Goal: Transaction & Acquisition: Obtain resource

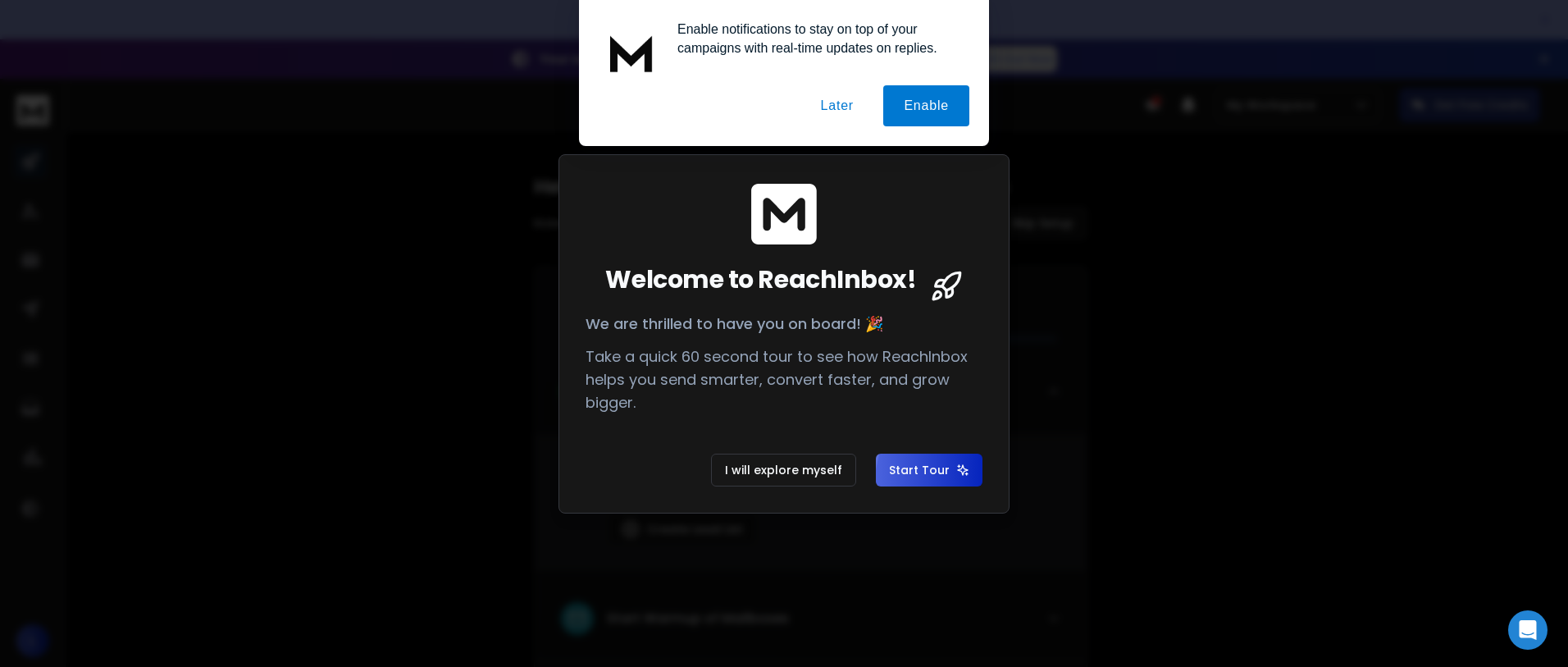
click at [823, 472] on button "I will explore myself" at bounding box center [784, 470] width 145 height 33
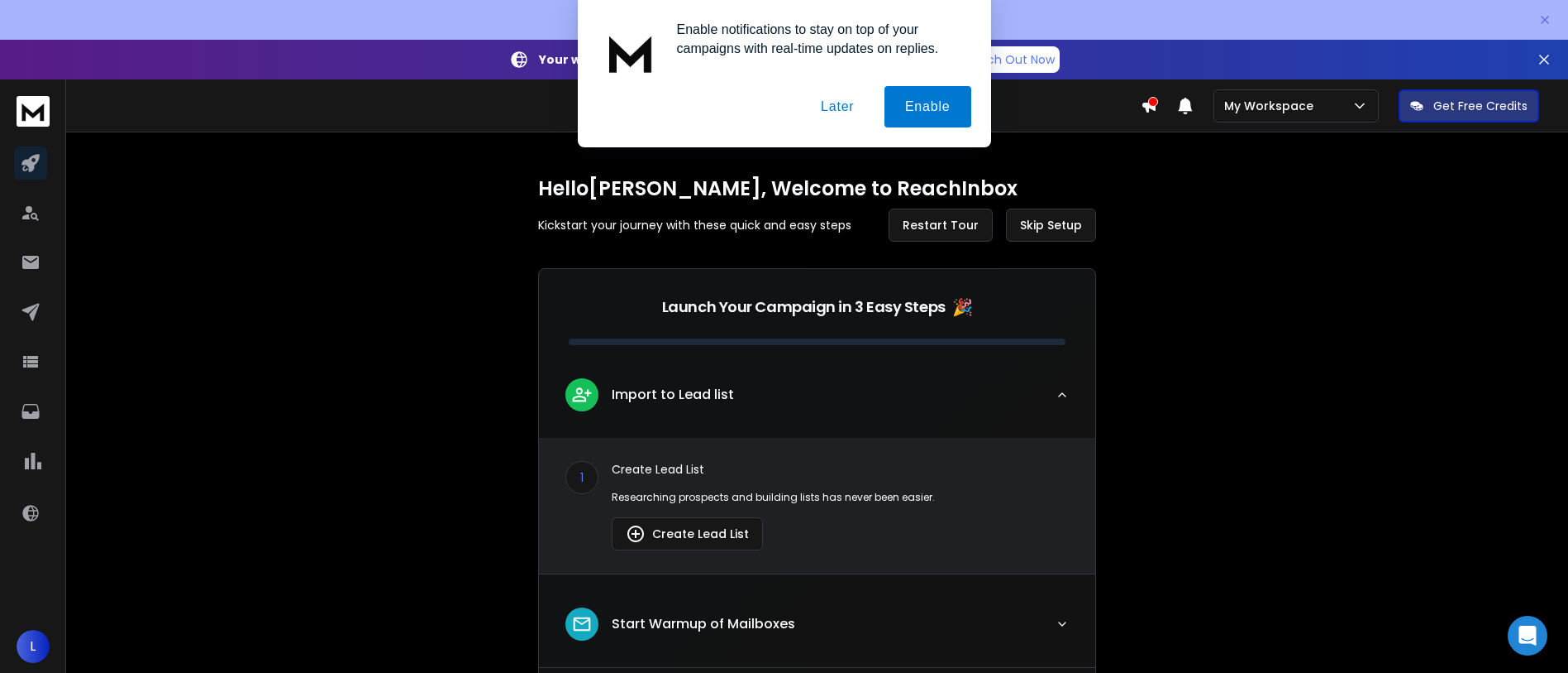
click at [829, 107] on button "Later" at bounding box center [836, 107] width 74 height 41
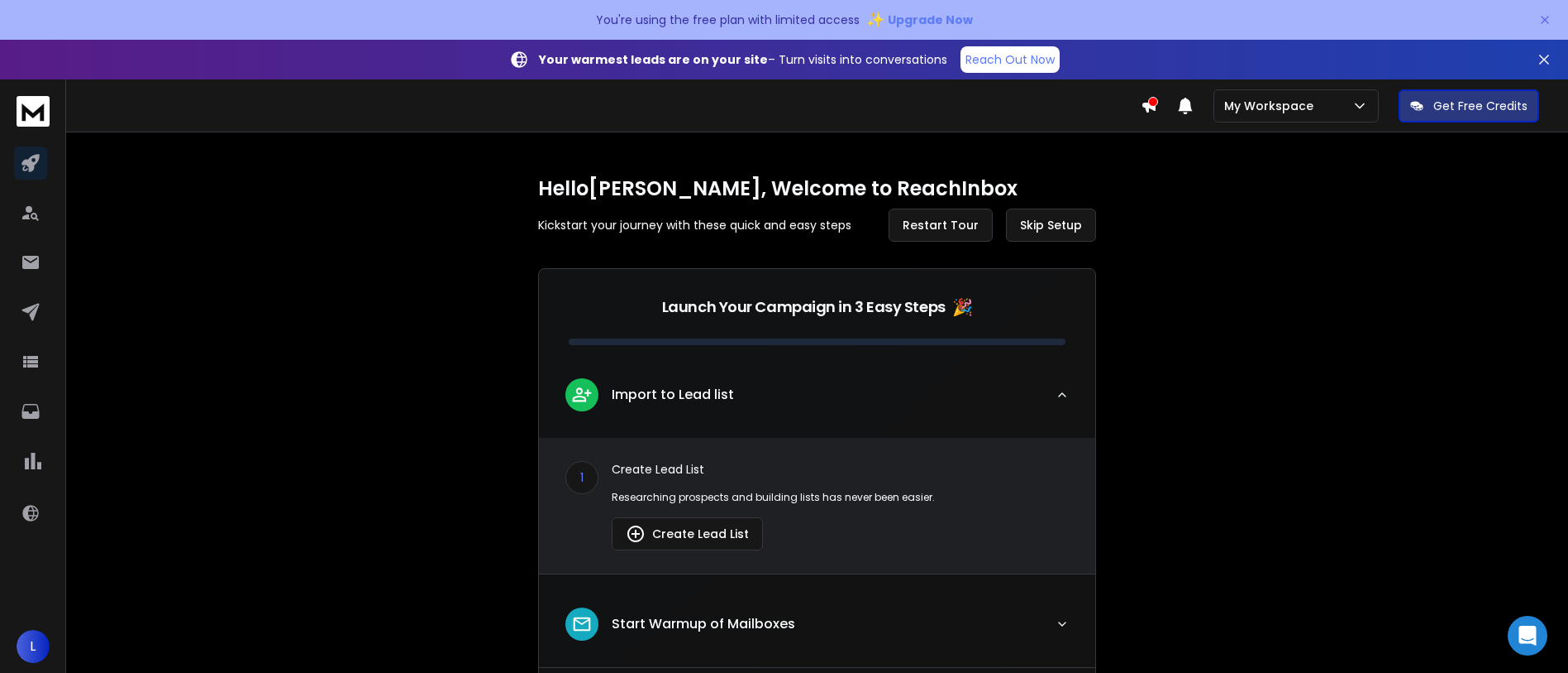
click at [1481, 105] on p "Get Free Credits" at bounding box center [1481, 106] width 95 height 17
click at [919, 382] on button "Import to Lead list" at bounding box center [818, 402] width 556 height 73
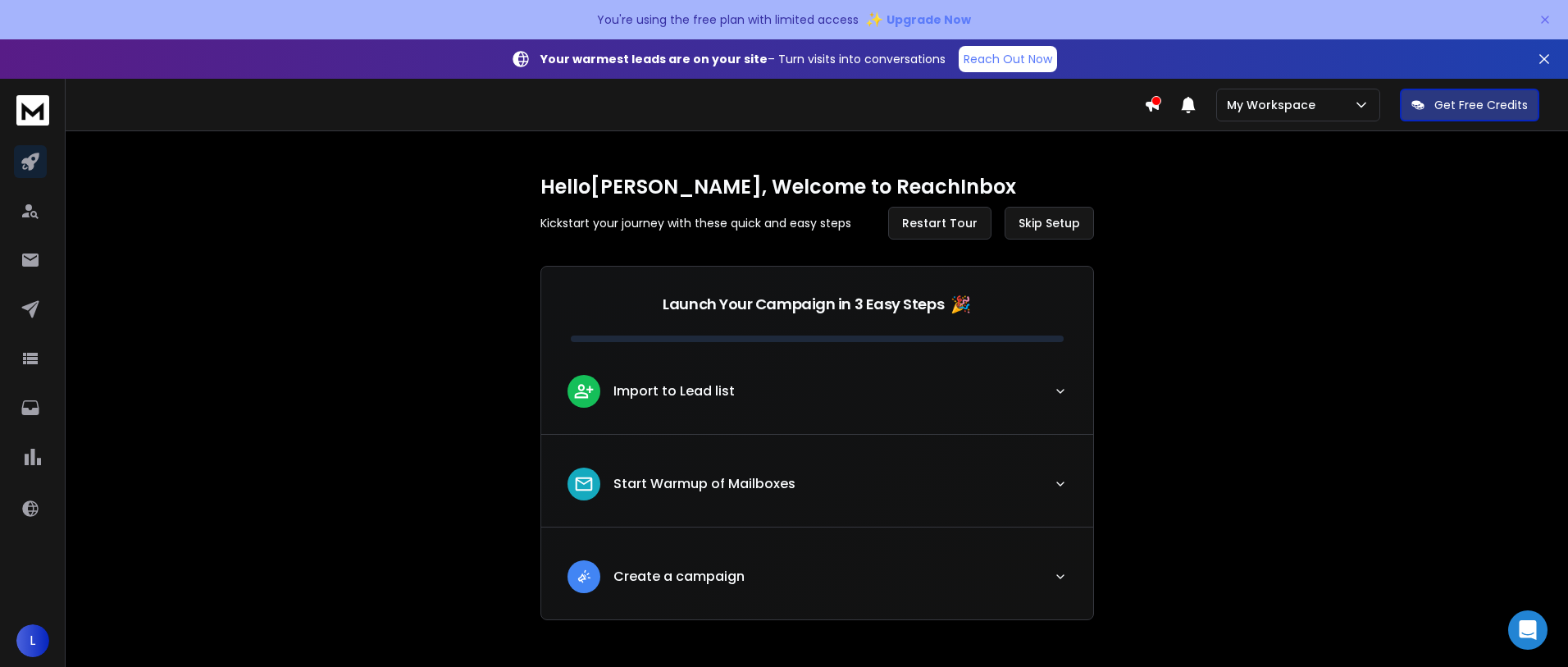
click at [1057, 226] on span "Skip Setup" at bounding box center [1049, 223] width 62 height 17
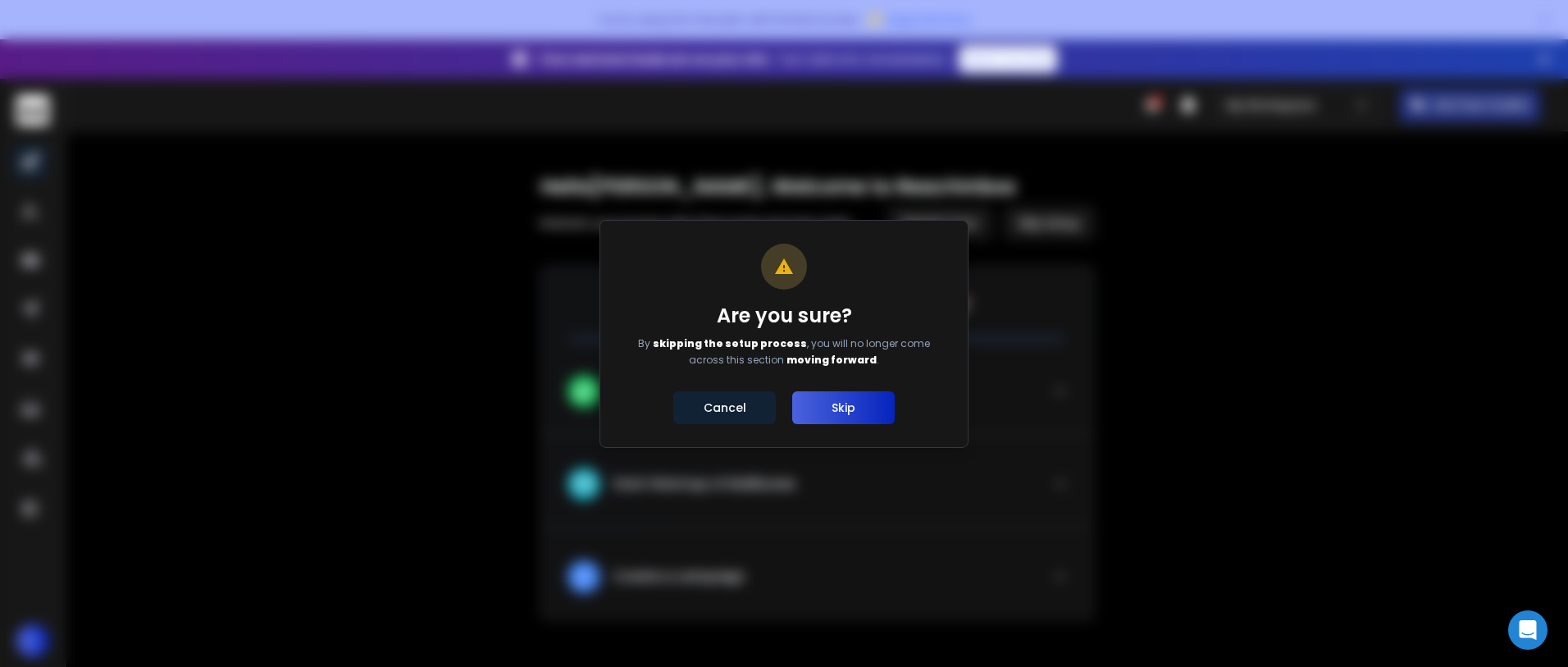
click at [852, 417] on button "Skip" at bounding box center [843, 408] width 103 height 33
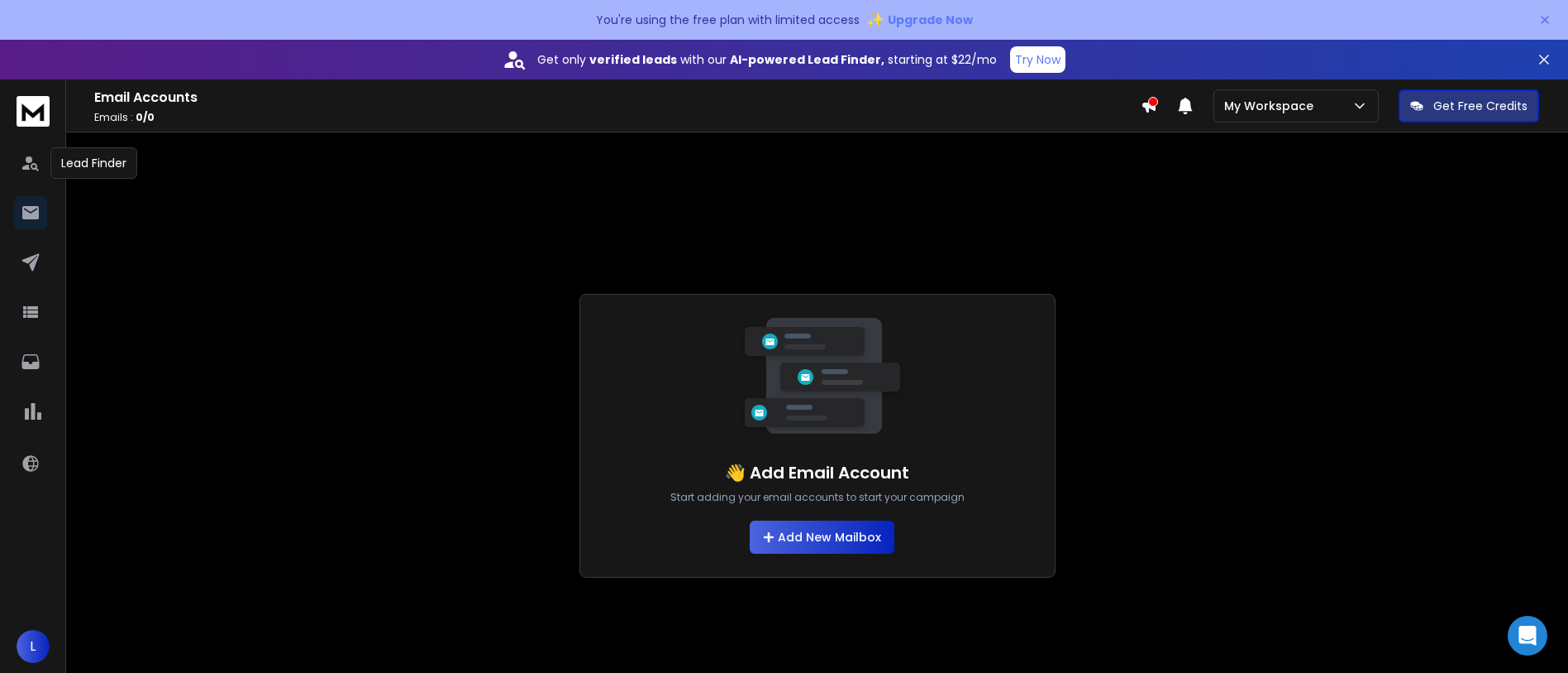
click at [32, 157] on icon at bounding box center [31, 163] width 20 height 20
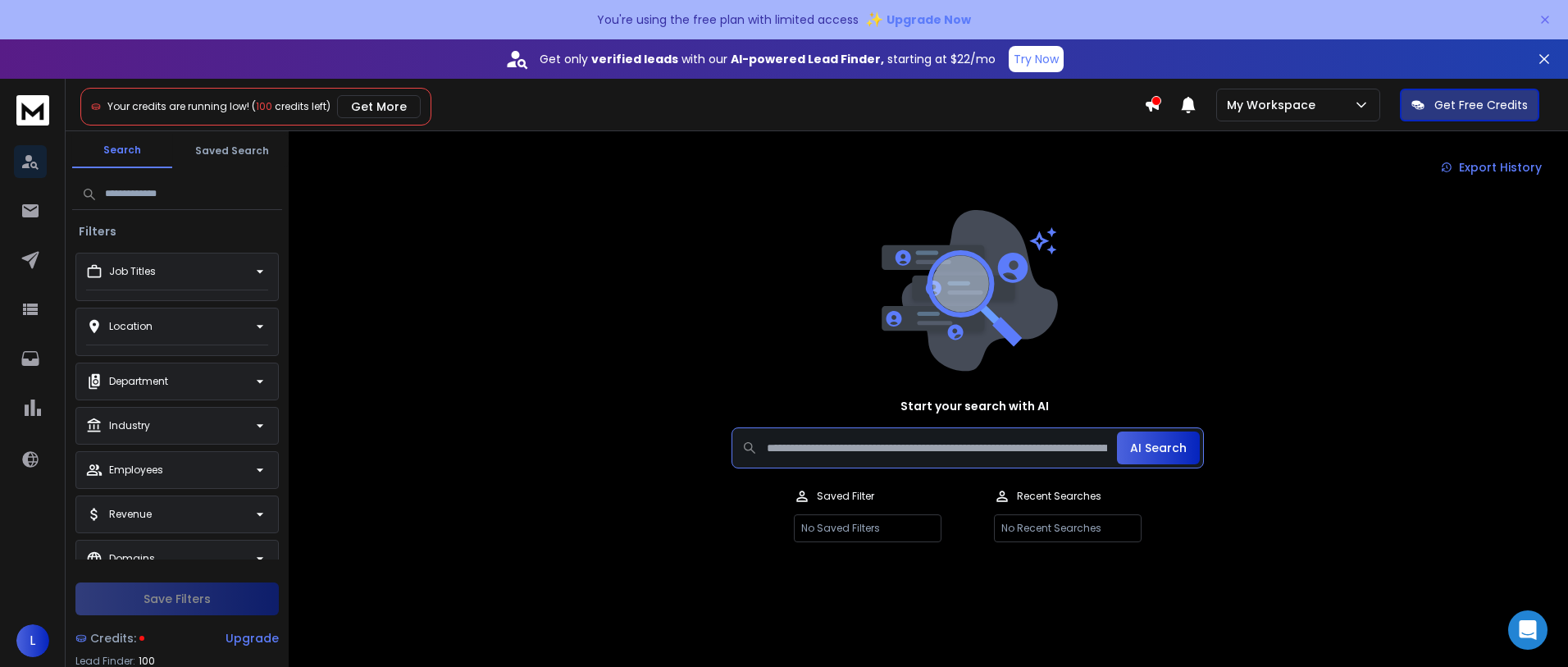
click at [192, 190] on input at bounding box center [177, 194] width 210 height 33
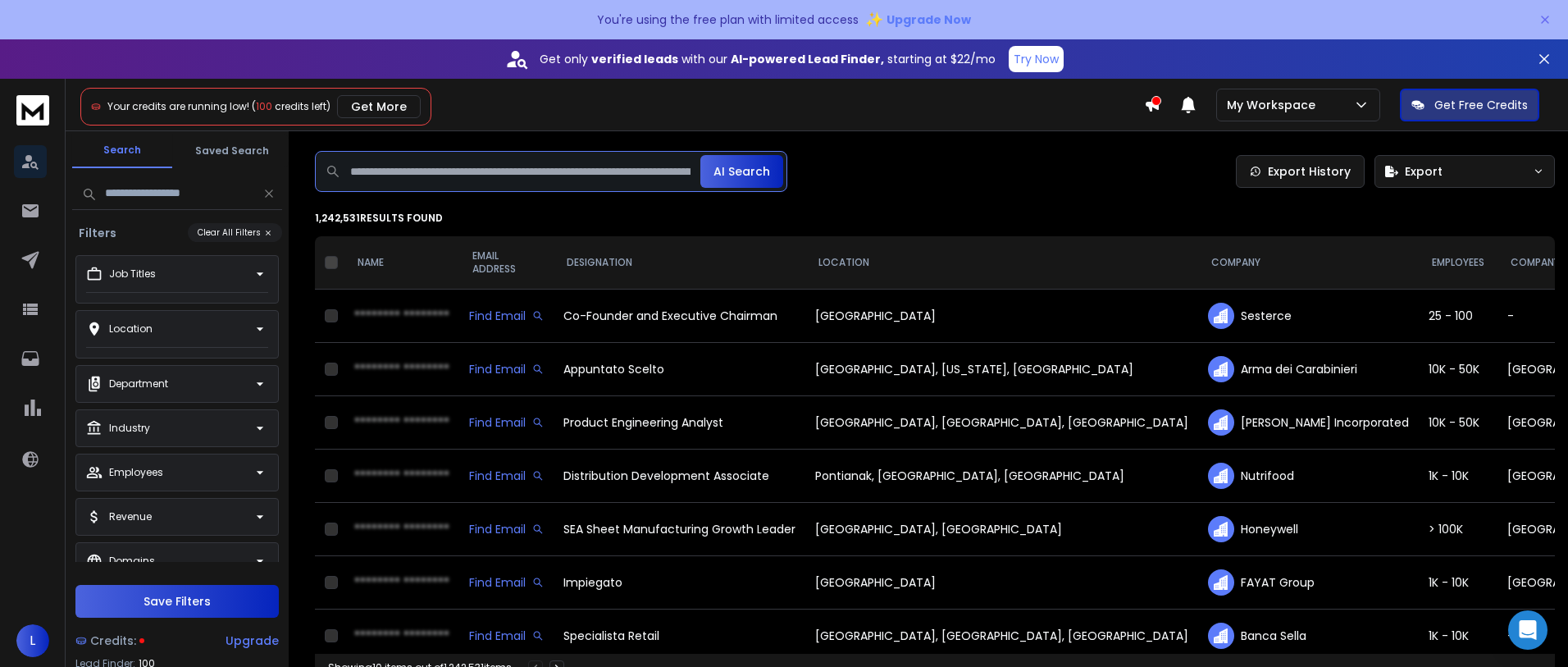
type input "**********"
click at [727, 326] on td "Co-Founder and Executive Chairman" at bounding box center [679, 316] width 251 height 53
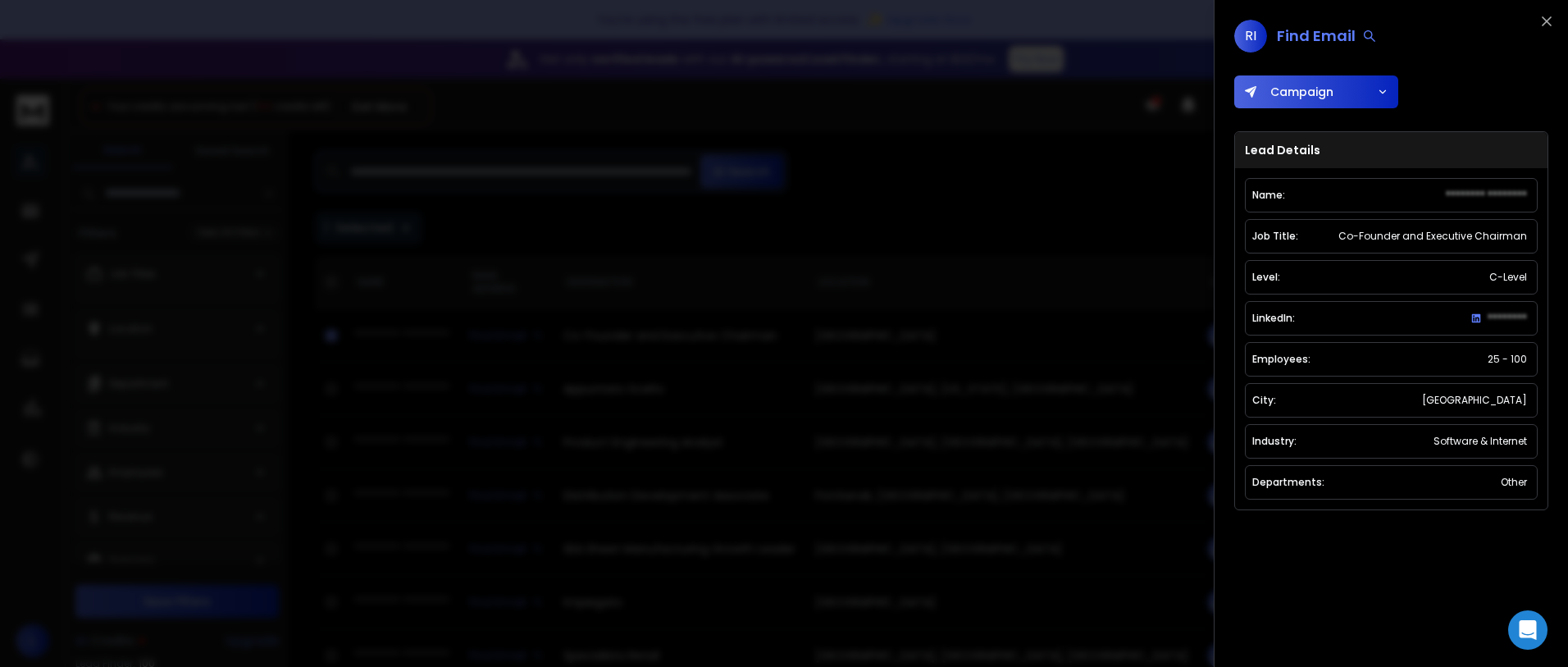
click at [884, 282] on div at bounding box center [784, 334] width 1568 height 667
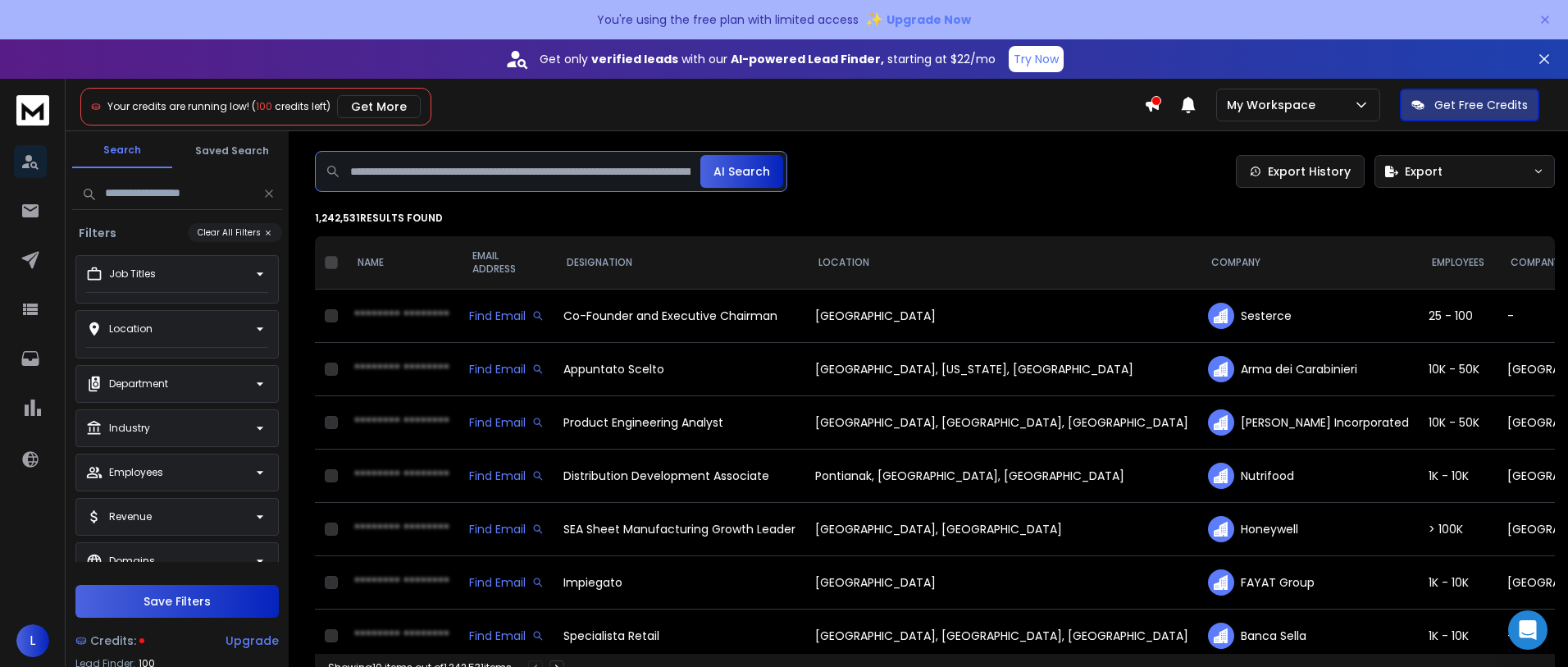
click at [506, 320] on div "Find Email" at bounding box center [506, 315] width 74 height 17
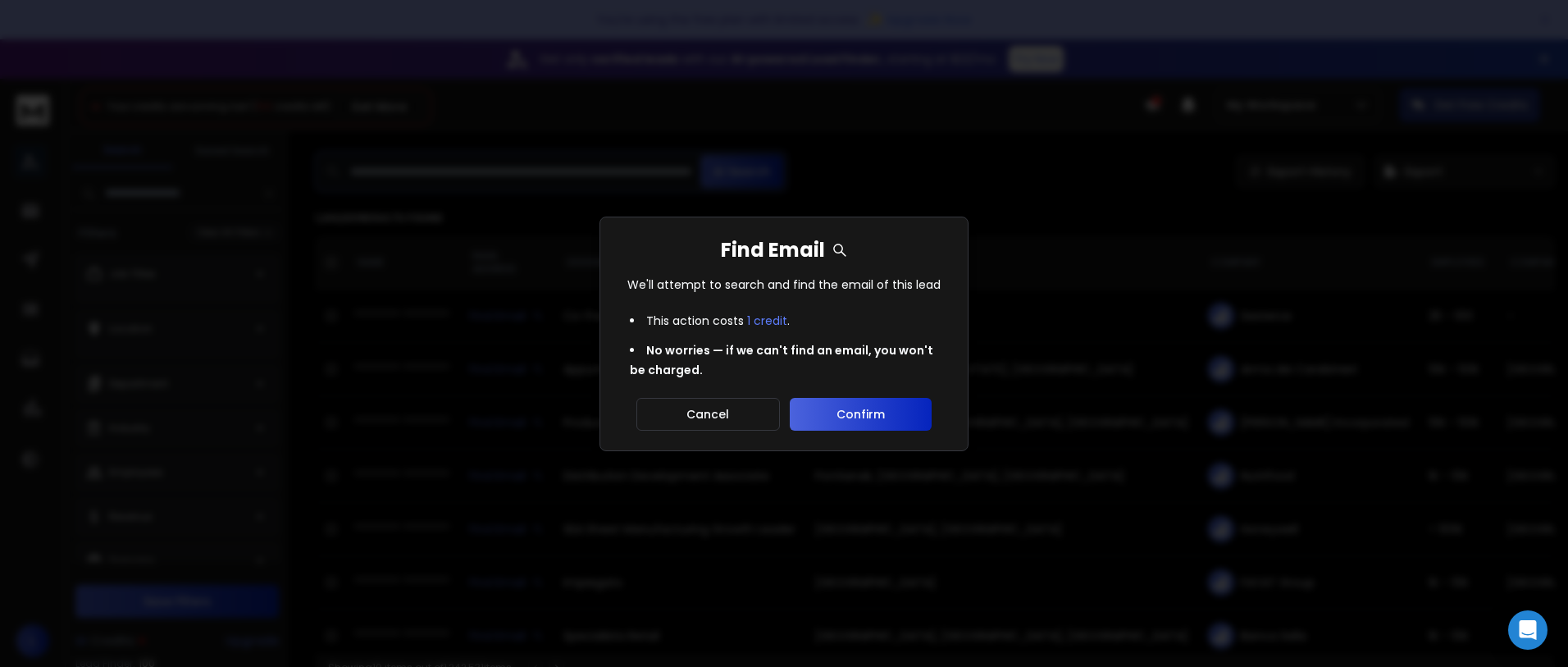
click at [757, 403] on button "Cancel" at bounding box center [707, 415] width 144 height 33
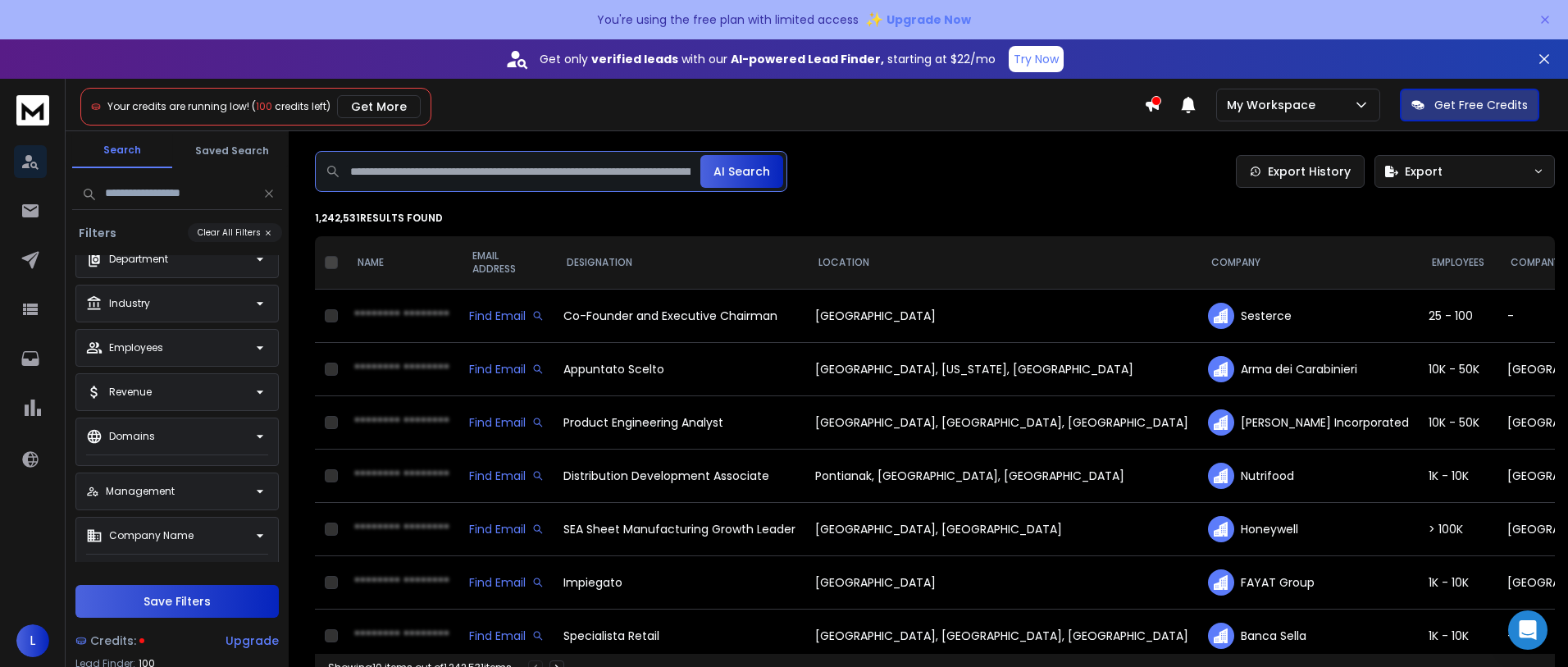
scroll to position [183, 0]
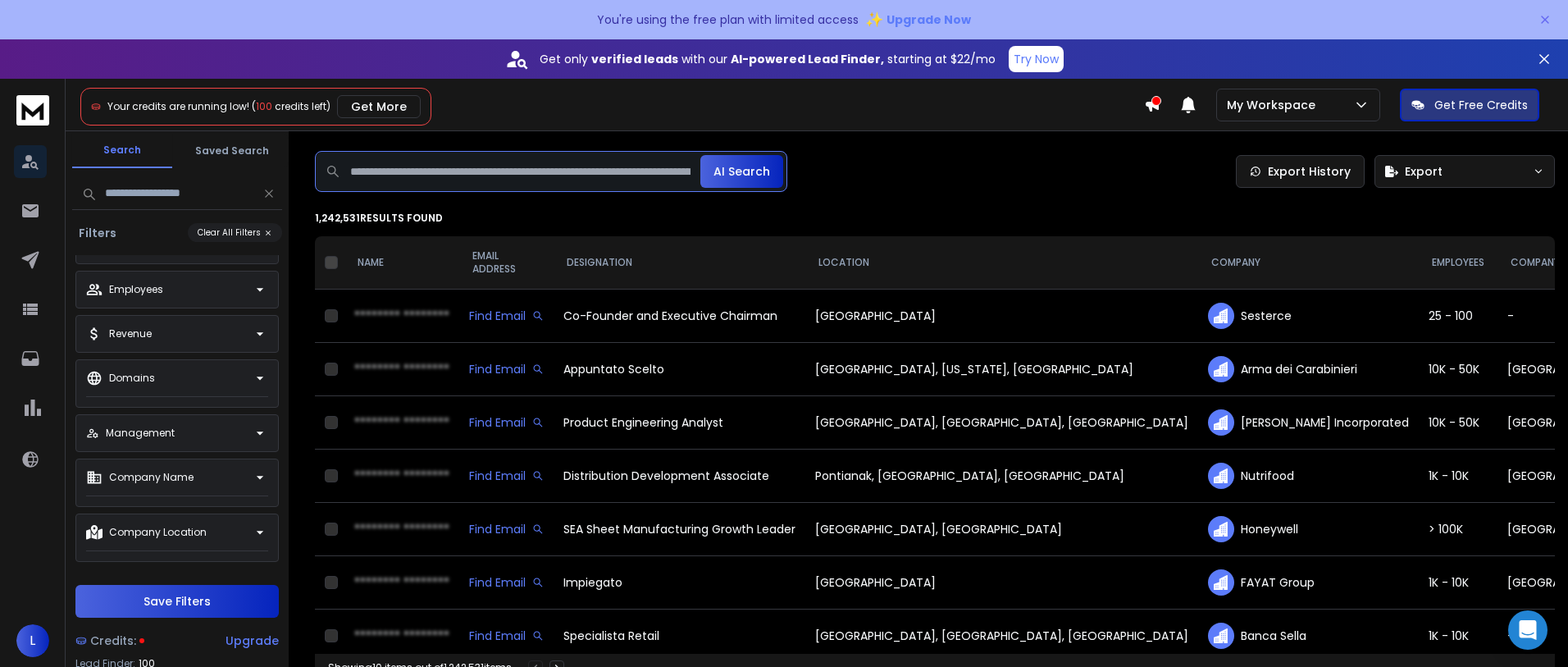
click at [218, 476] on div "Company Name" at bounding box center [177, 476] width 182 height 17
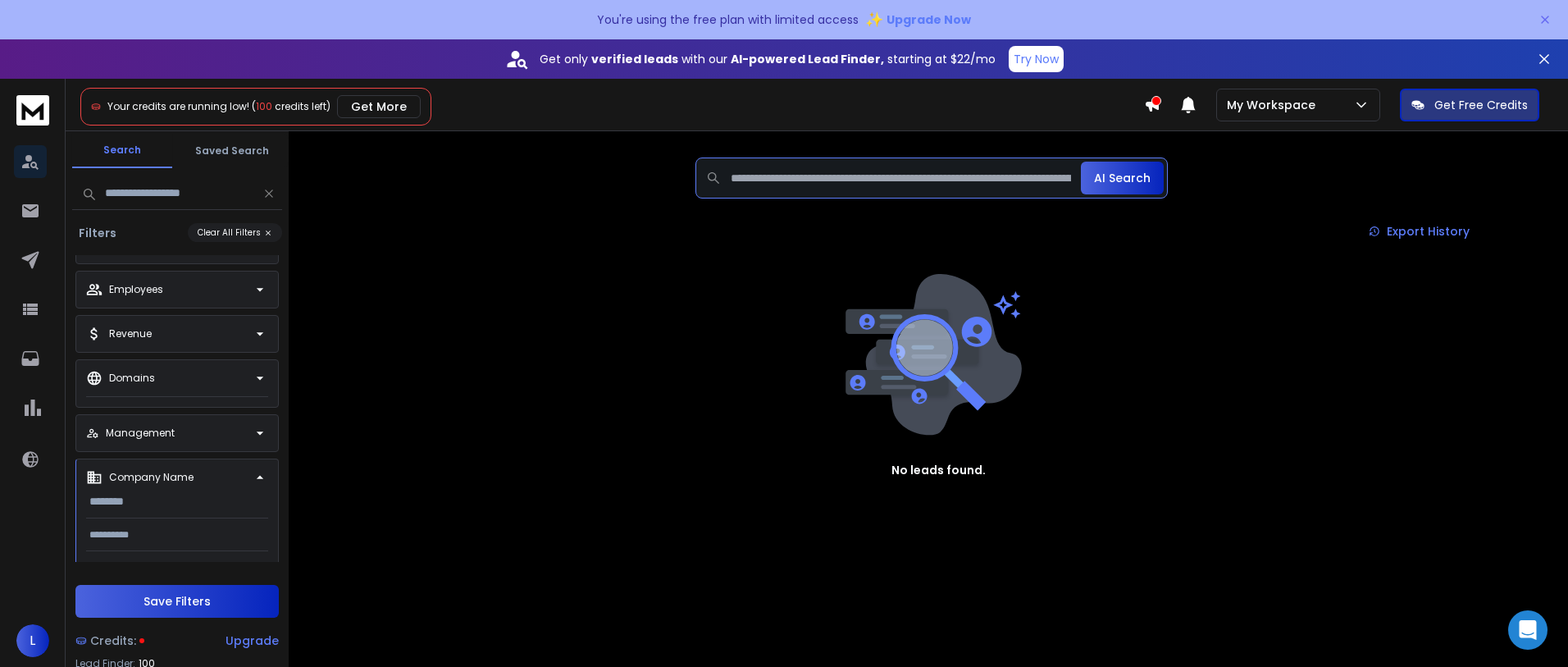
type input "********"
click at [196, 619] on div "Save Filters Credits: Upgrade Lead Finder: 100" at bounding box center [177, 632] width 223 height 95
click at [196, 607] on button "Save Filters" at bounding box center [177, 601] width 203 height 33
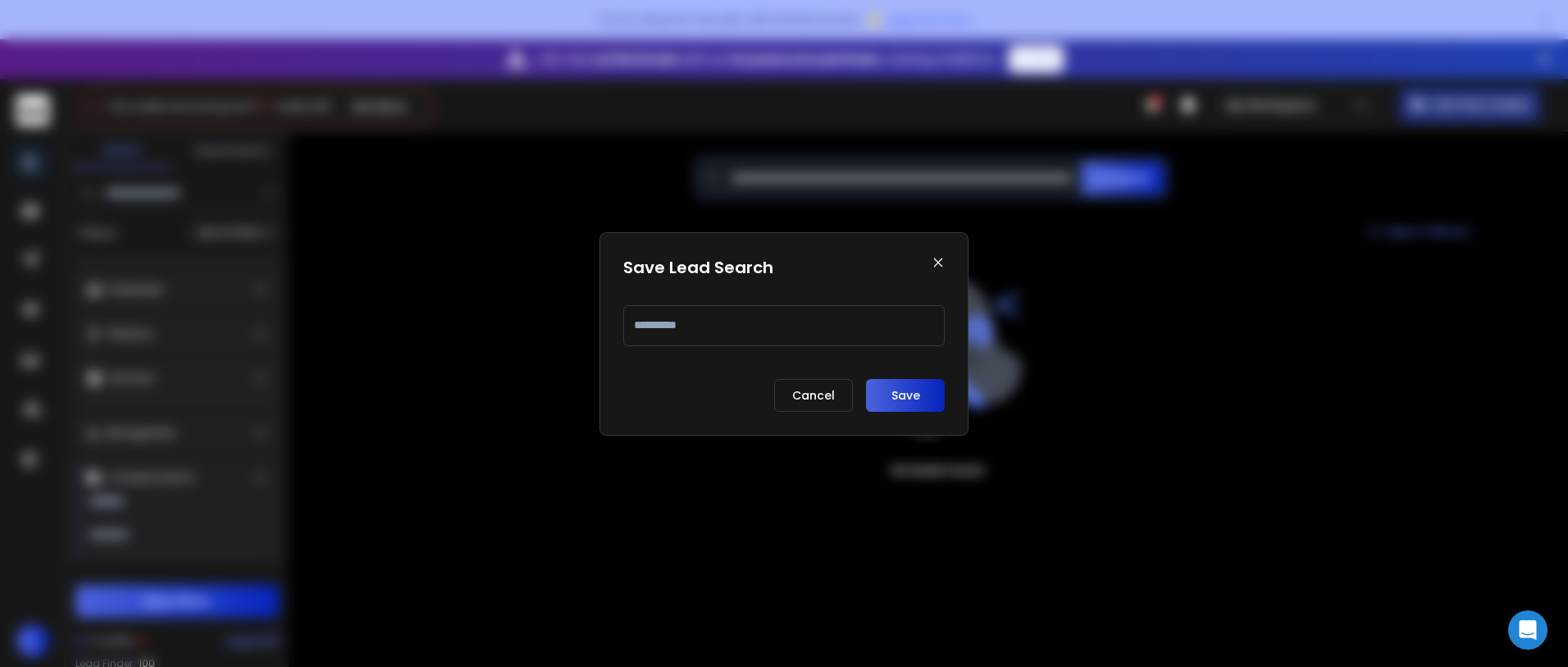
click at [936, 266] on icon at bounding box center [937, 262] width 13 height 13
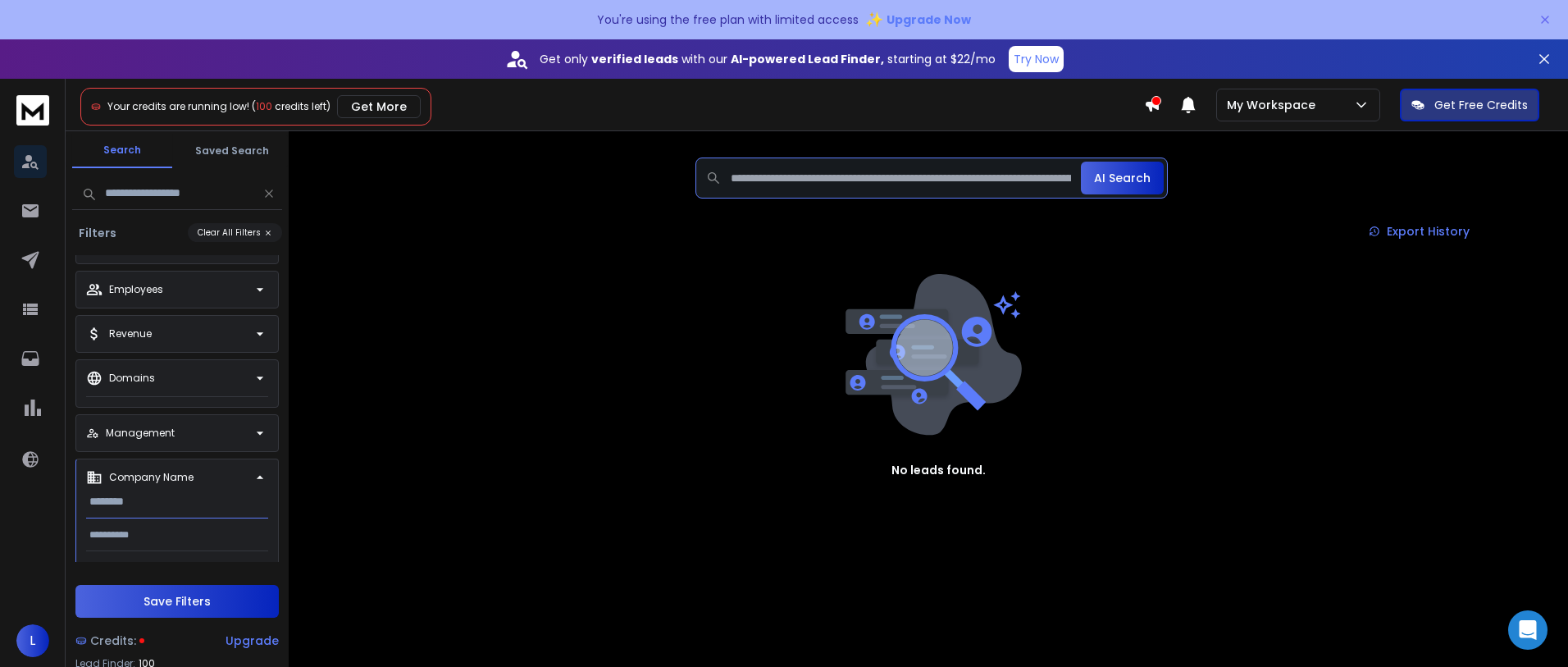
drag, startPoint x: 175, startPoint y: 509, endPoint x: 34, endPoint y: 508, distance: 141.0
click at [34, 498] on div "**********" at bounding box center [784, 288] width 1568 height 419
click at [251, 478] on icon at bounding box center [259, 476] width 17 height 17
click at [160, 185] on input "**********" at bounding box center [177, 194] width 210 height 33
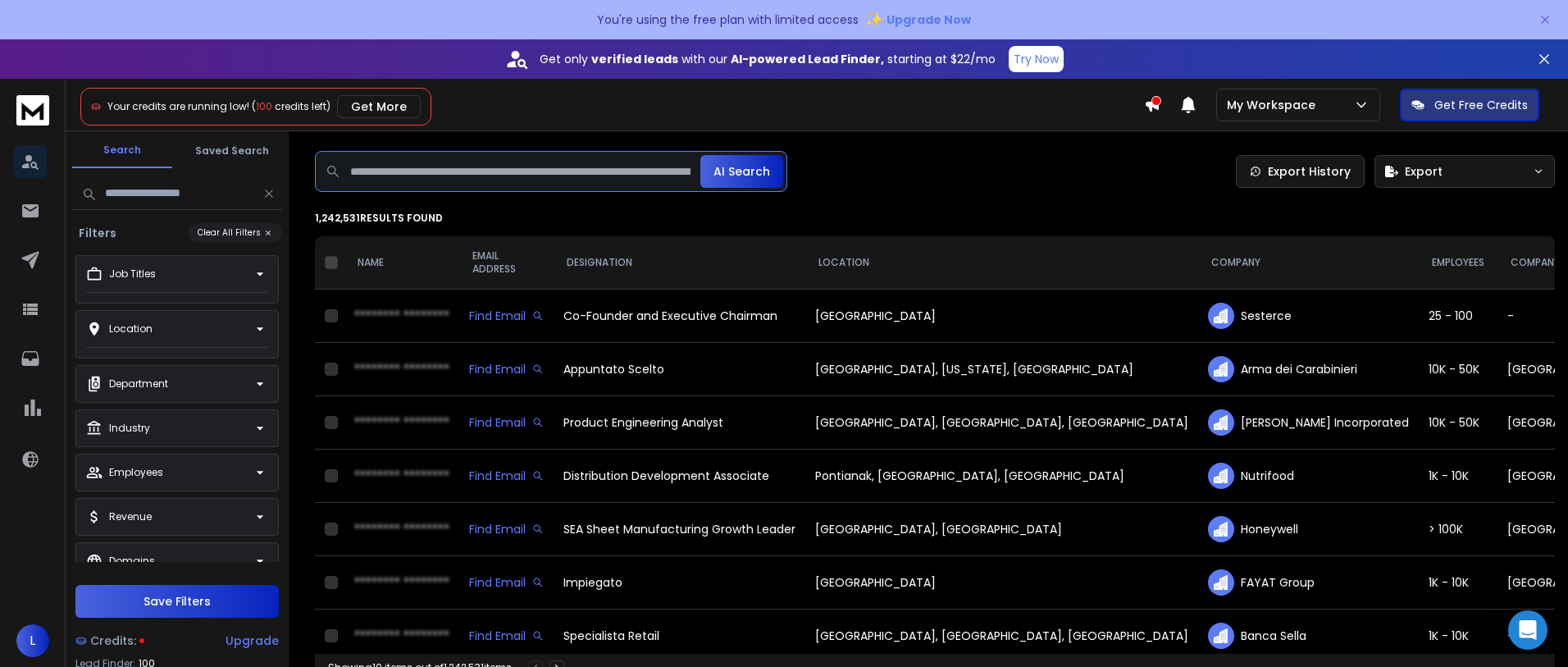
click at [332, 311] on button "button" at bounding box center [331, 315] width 13 height 13
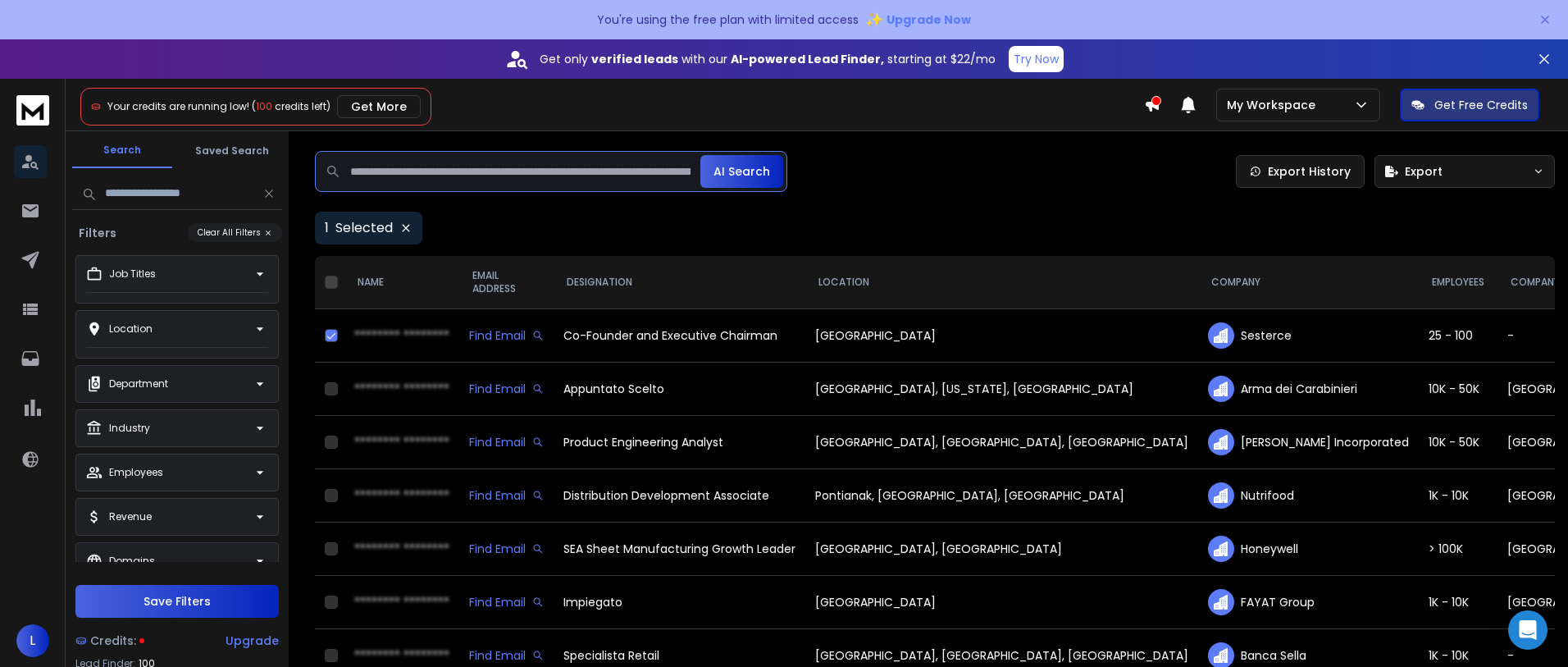
click at [632, 345] on td "Co-Founder and Executive Chairman" at bounding box center [679, 335] width 251 height 53
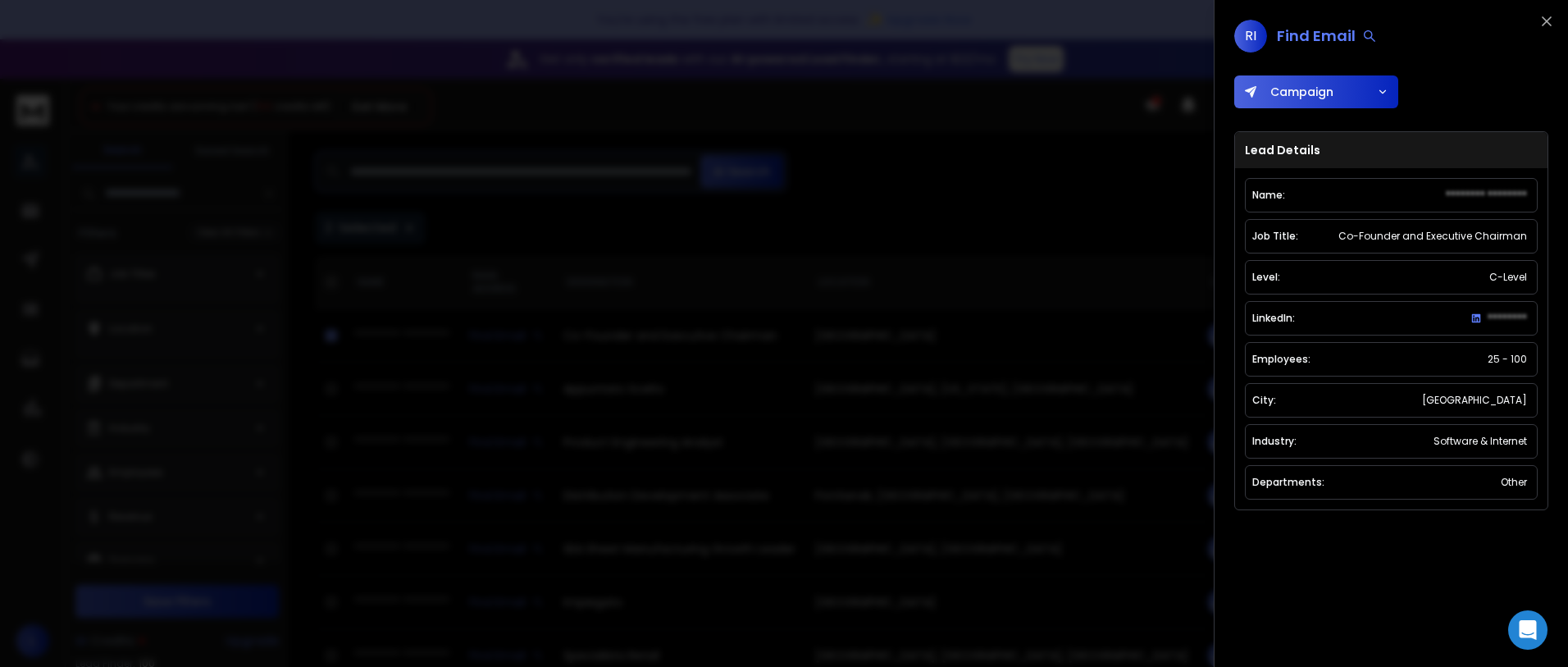
click at [1352, 101] on button "Campaign" at bounding box center [1317, 92] width 164 height 33
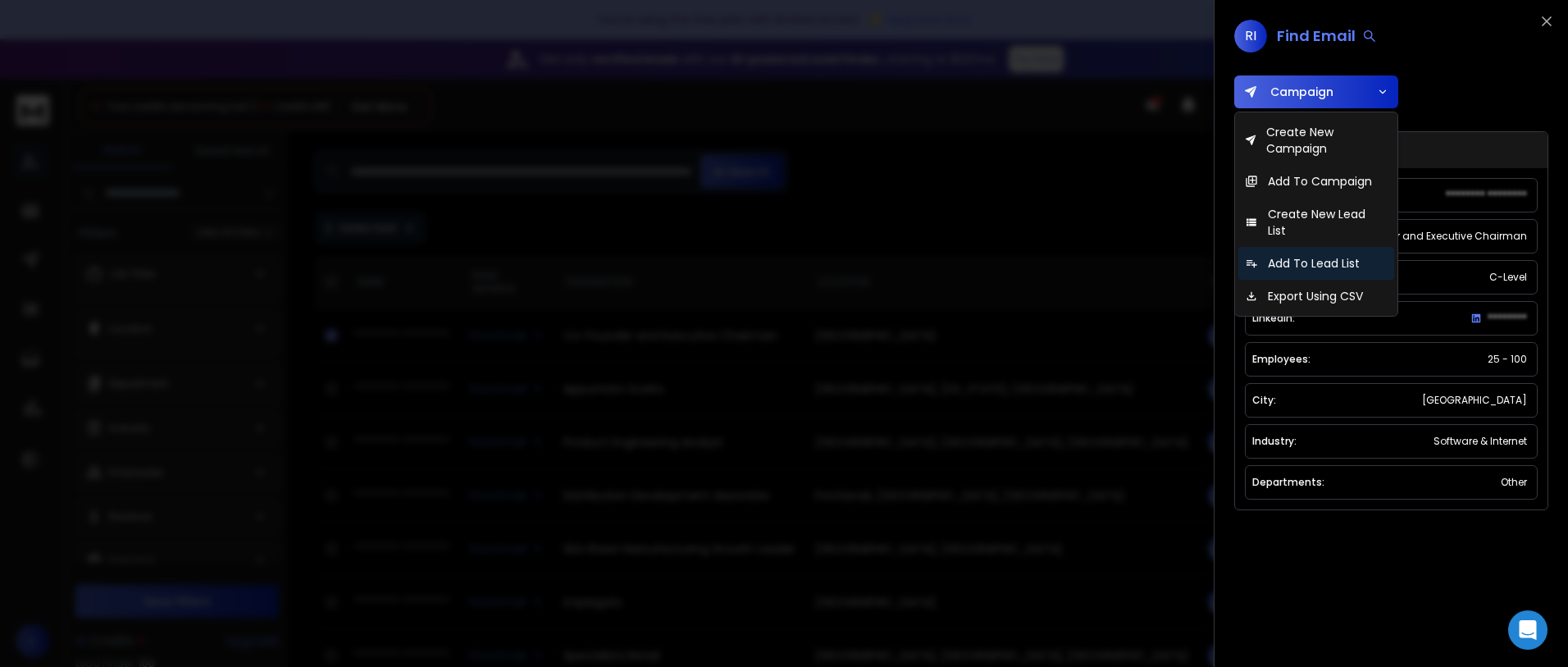
click at [1452, 111] on div "Campaign" at bounding box center [1391, 91] width 314 height 46
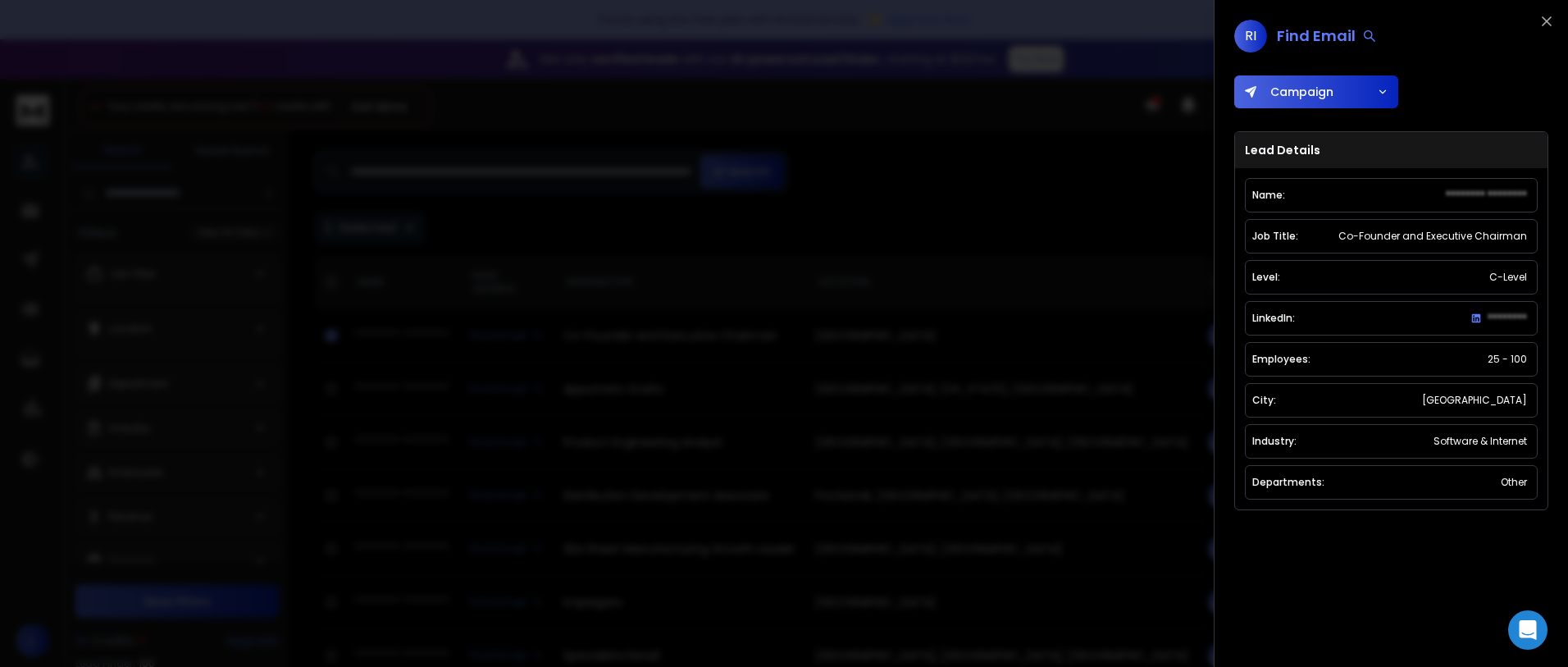
click at [1498, 317] on span "********" at bounding box center [1507, 318] width 39 height 13
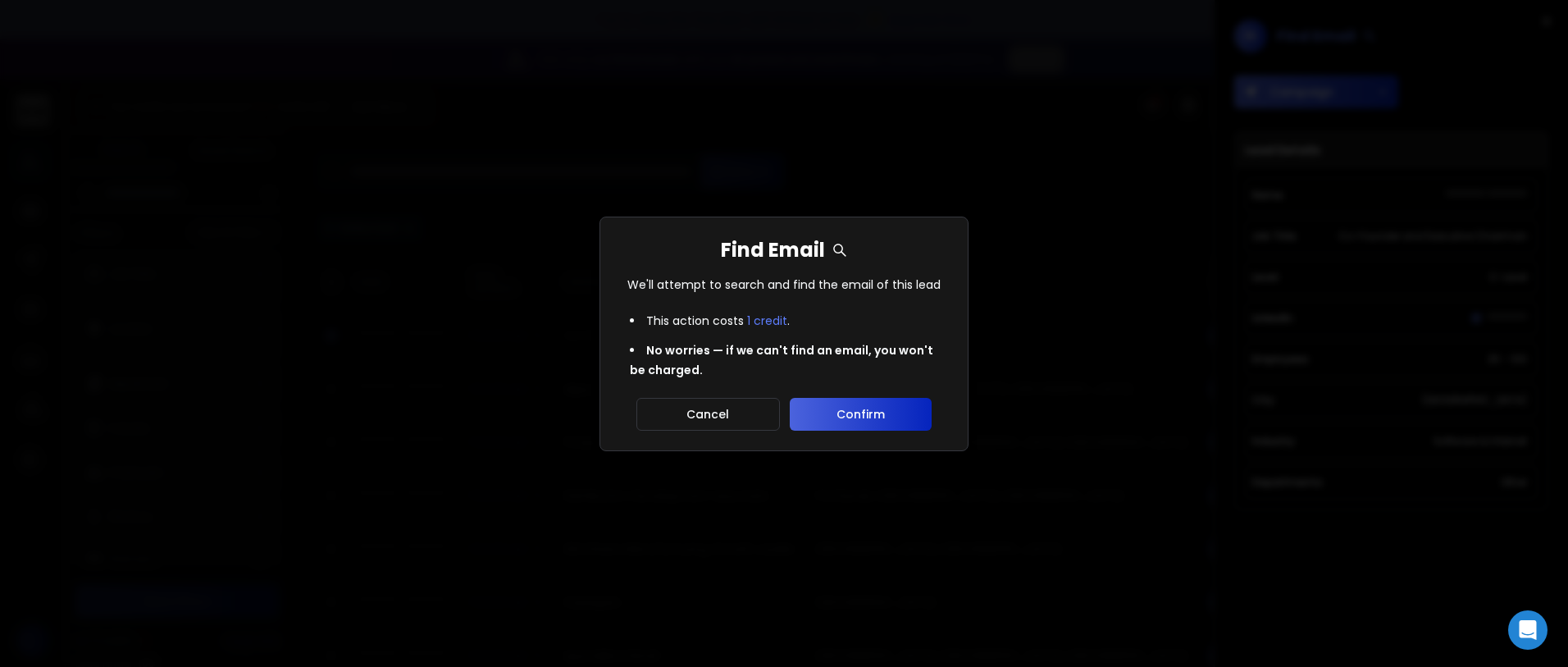
click at [707, 415] on button "Cancel" at bounding box center [707, 415] width 144 height 33
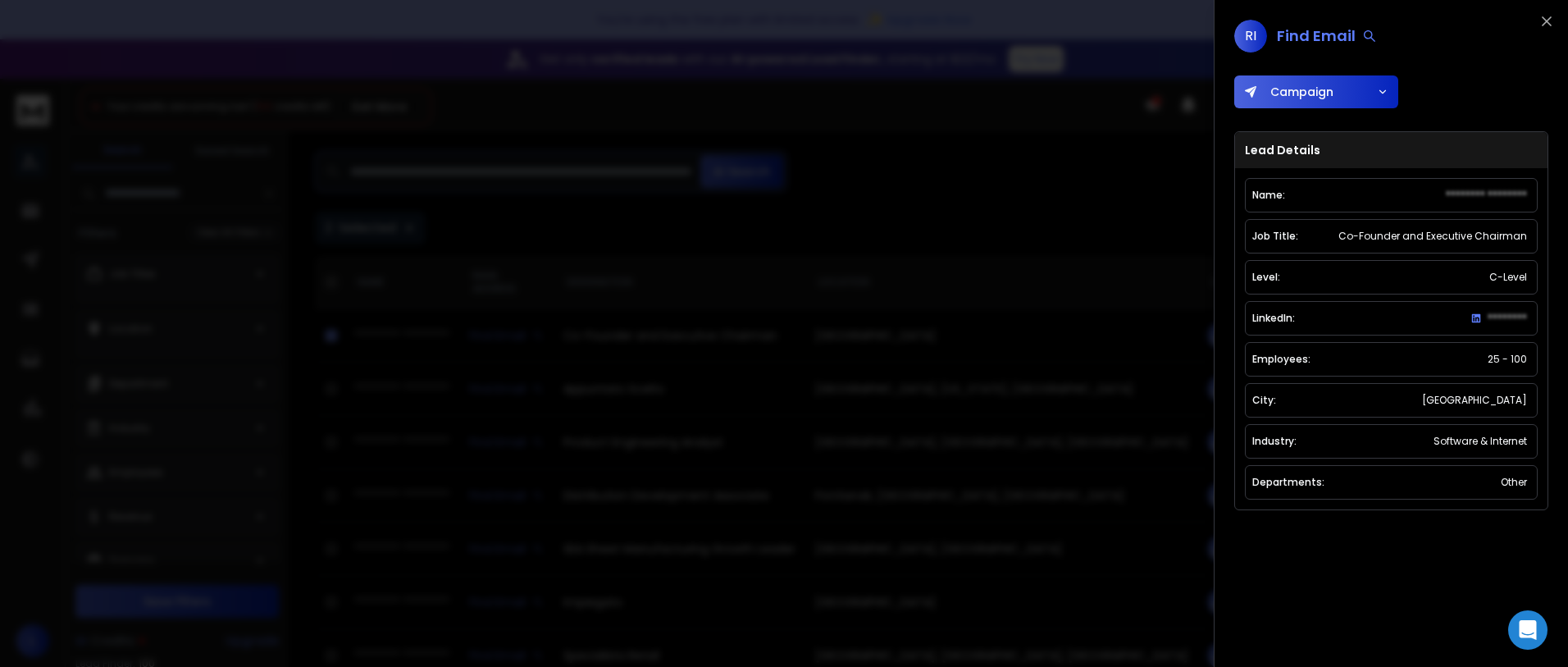
click at [515, 115] on div at bounding box center [784, 334] width 1568 height 667
